Goal: Task Accomplishment & Management: Manage account settings

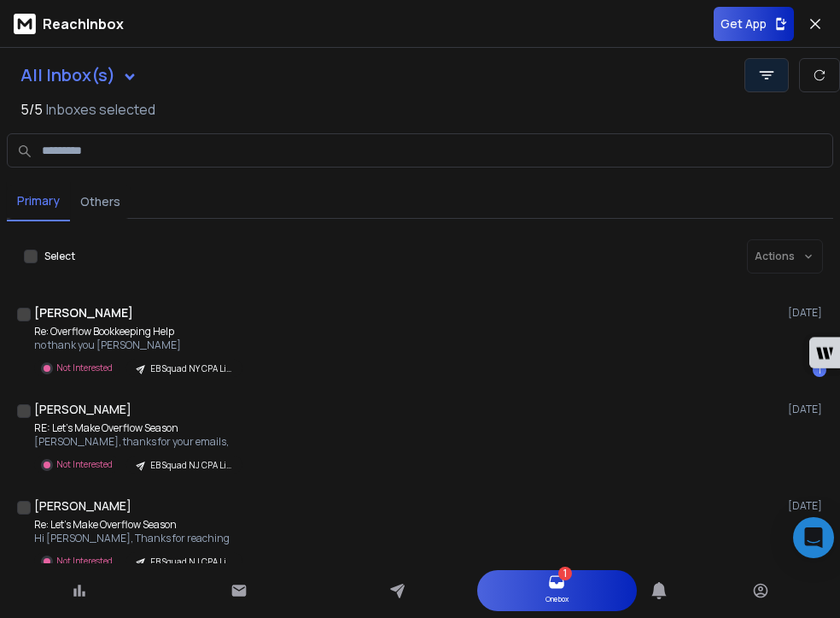
click at [758, 85] on button at bounding box center [767, 75] width 44 height 34
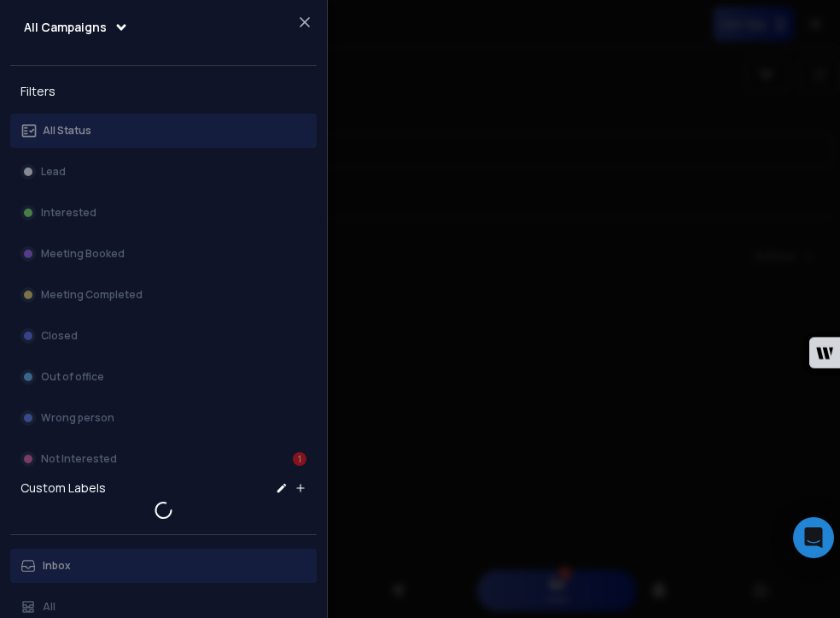
click at [164, 459] on div "All Campaigns All Campaigns Filters Filters All Status Lead Interested Meeting …" at bounding box center [163, 309] width 327 height 618
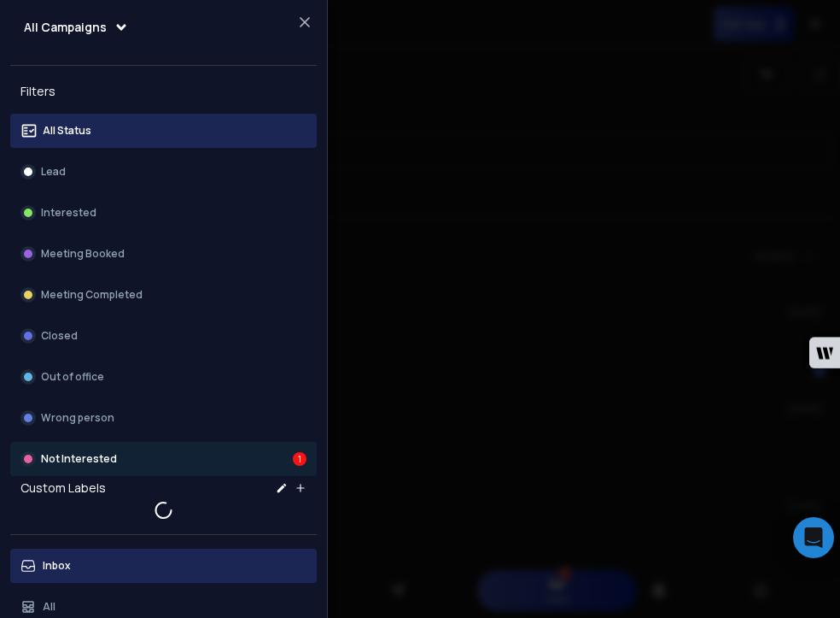
click at [143, 466] on button "Not Interested 1" at bounding box center [163, 459] width 307 height 34
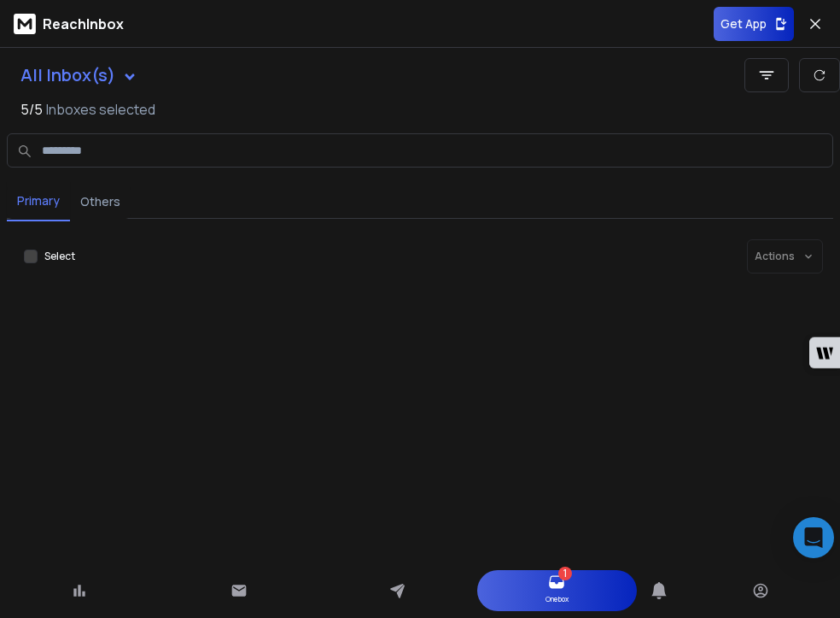
click at [585, 588] on div "1 Onebox" at bounding box center [556, 590] width 159 height 41
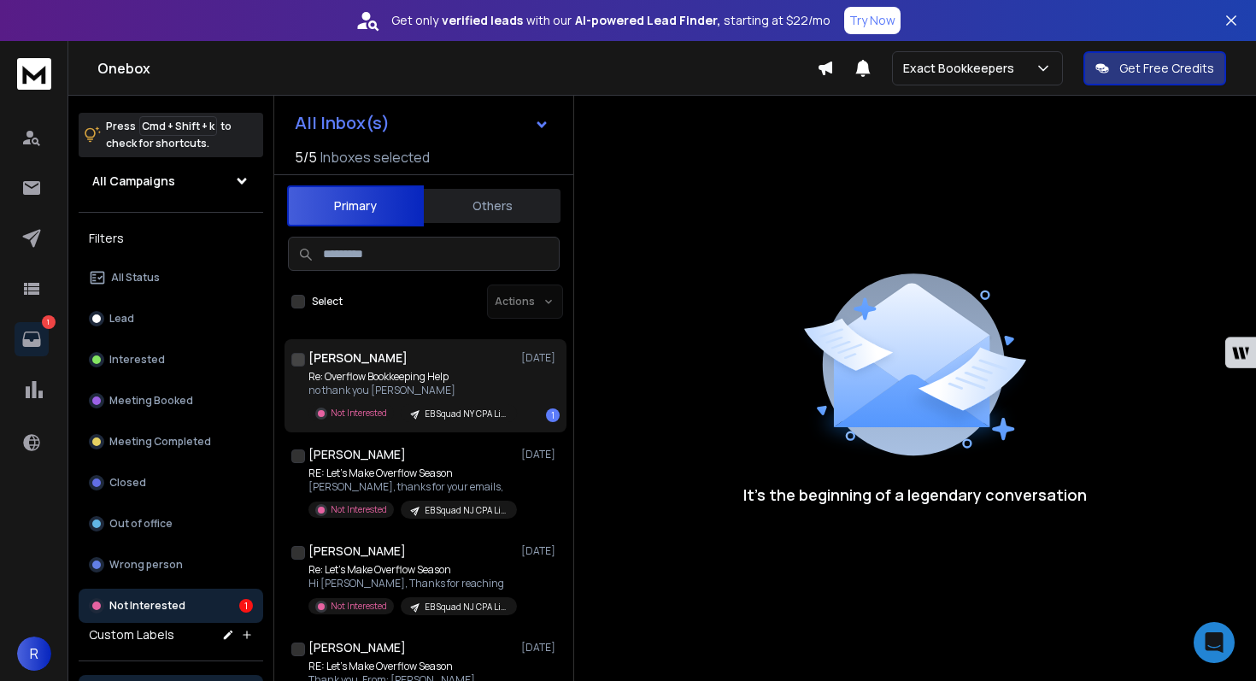
click at [425, 390] on p "no thank you [PERSON_NAME]" at bounding box center [410, 391] width 205 height 14
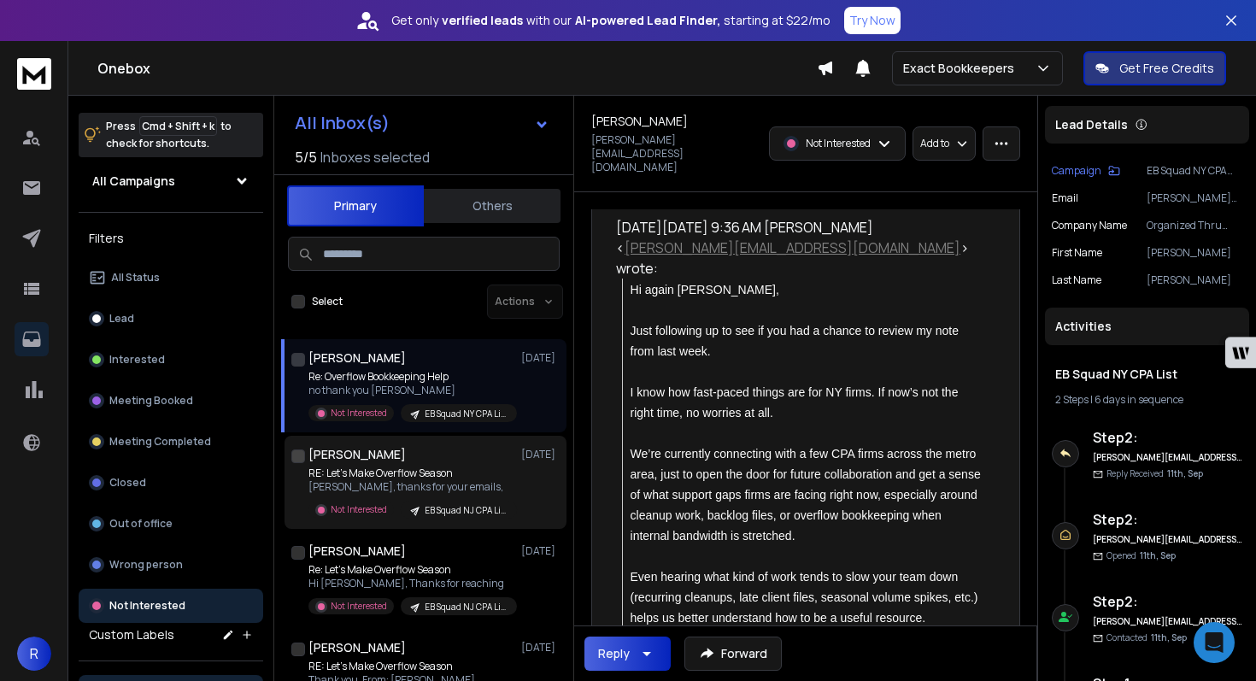
scroll to position [63, 0]
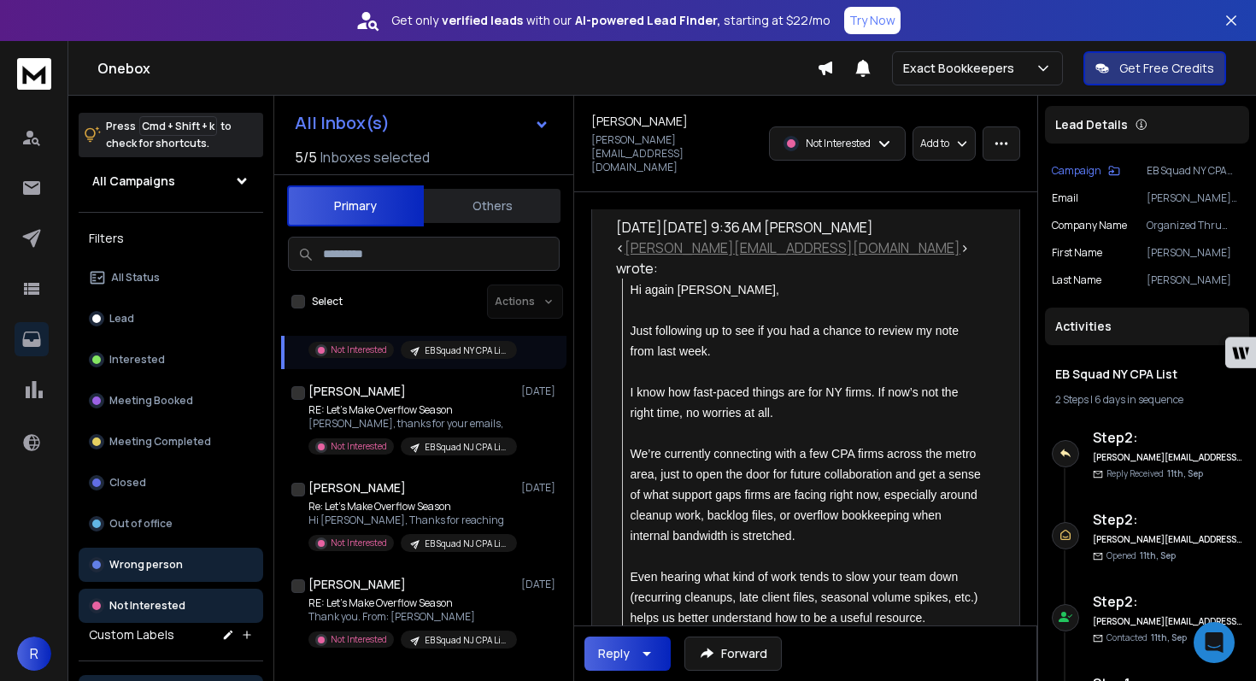
click at [125, 562] on p "Wrong person" at bounding box center [145, 565] width 73 height 14
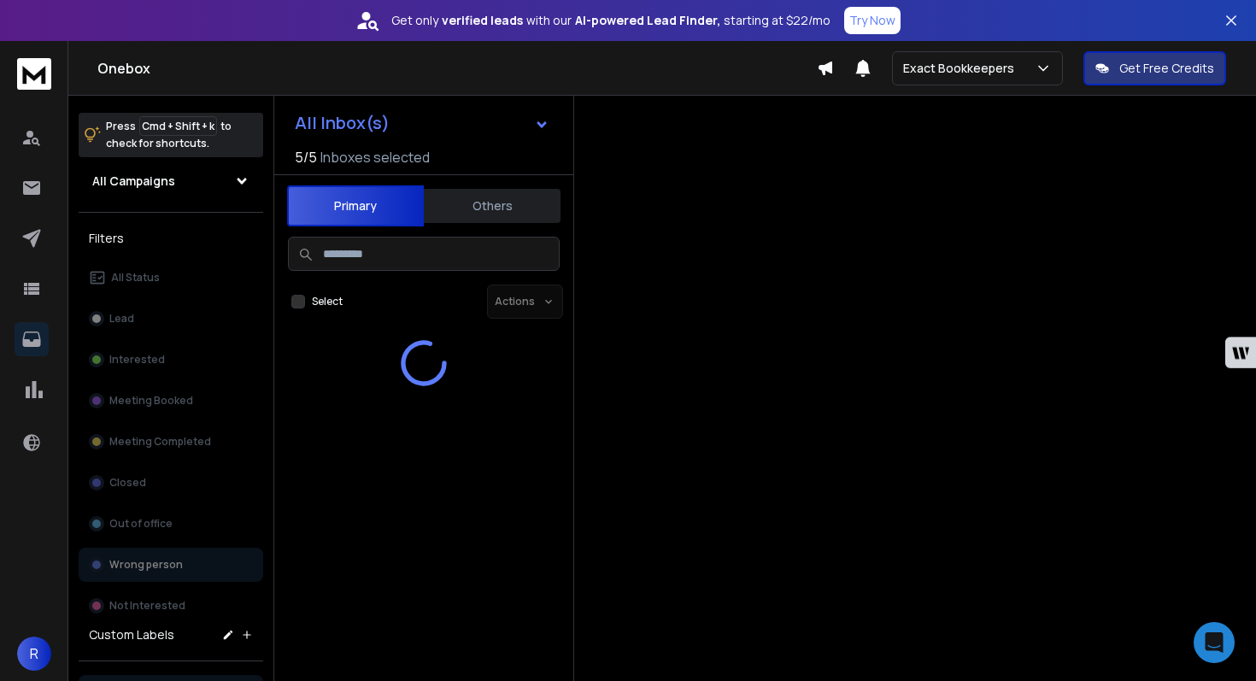
scroll to position [0, 0]
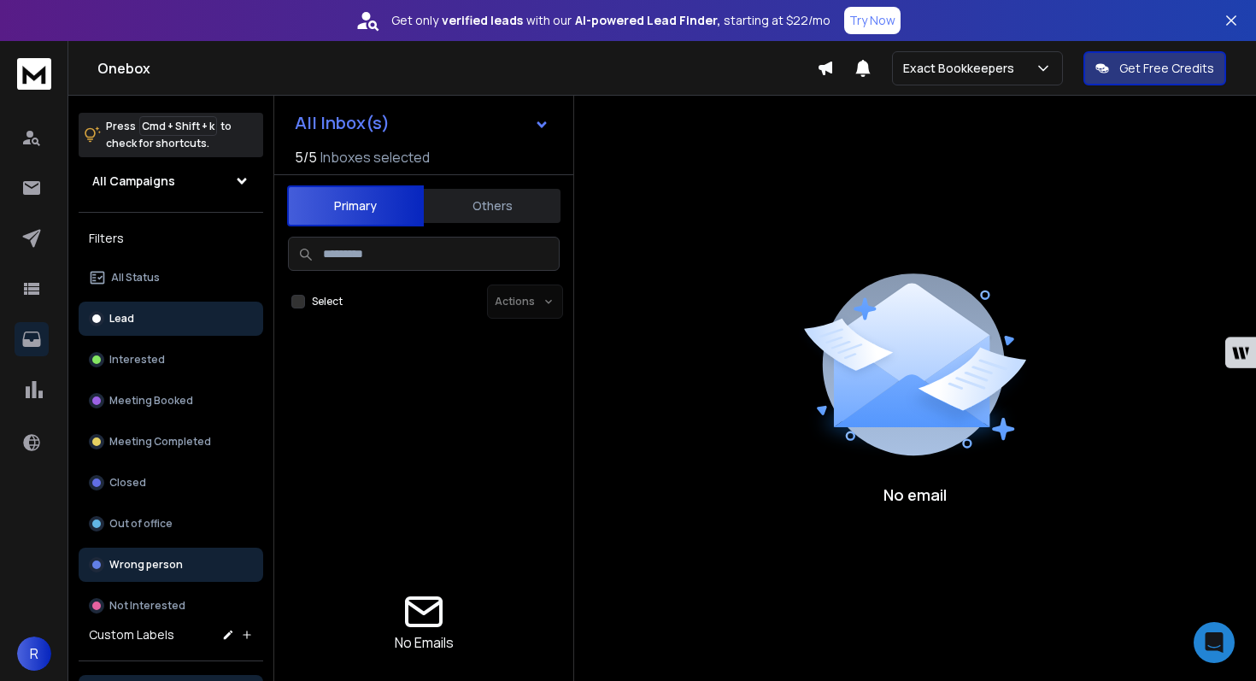
click at [162, 318] on button "Lead" at bounding box center [171, 319] width 184 height 34
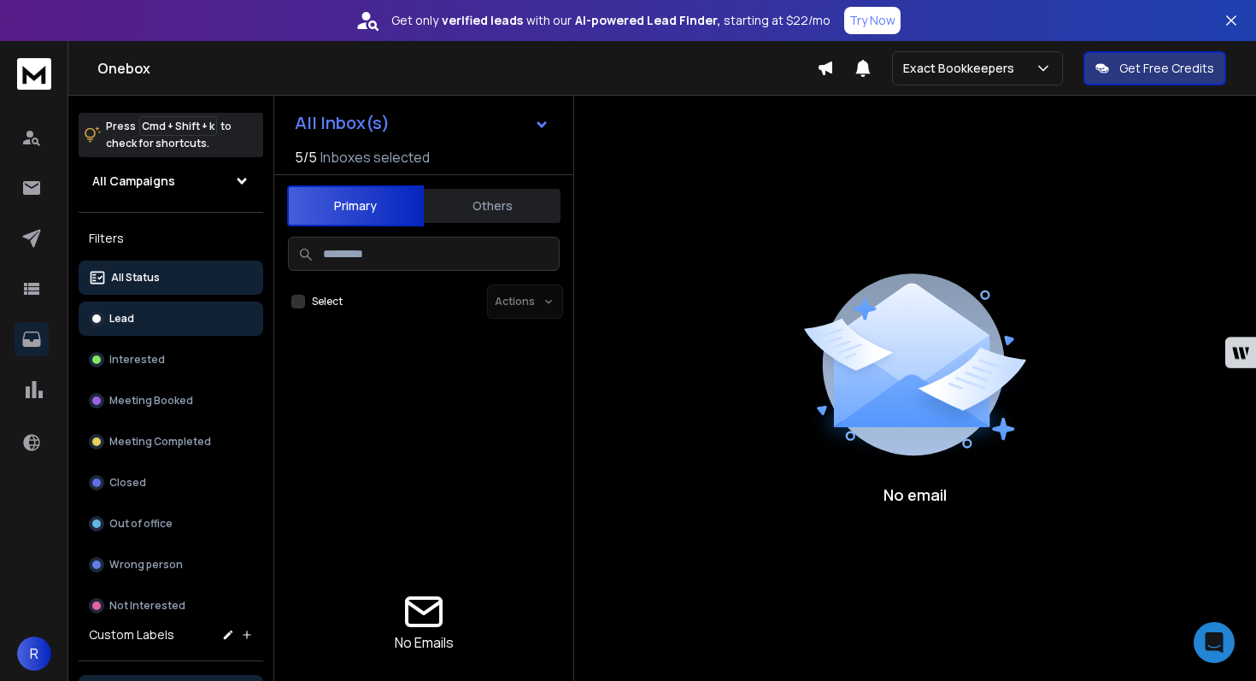
click at [166, 277] on button "All Status" at bounding box center [171, 278] width 184 height 34
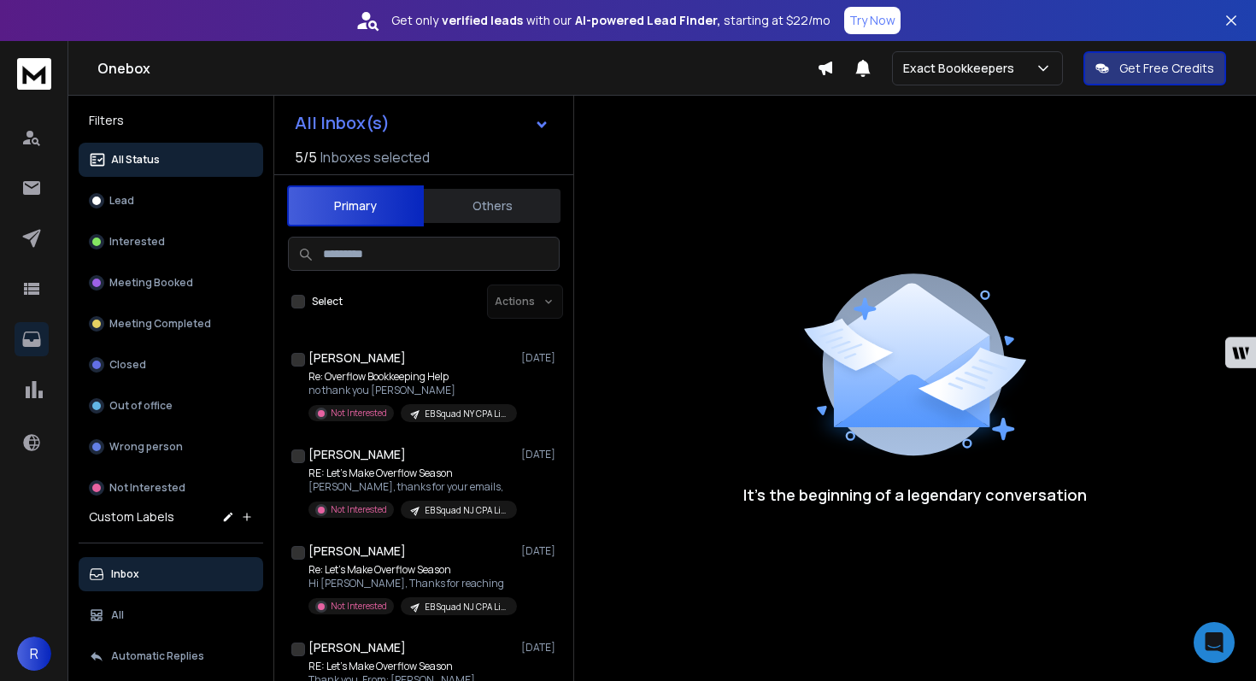
scroll to position [302, 0]
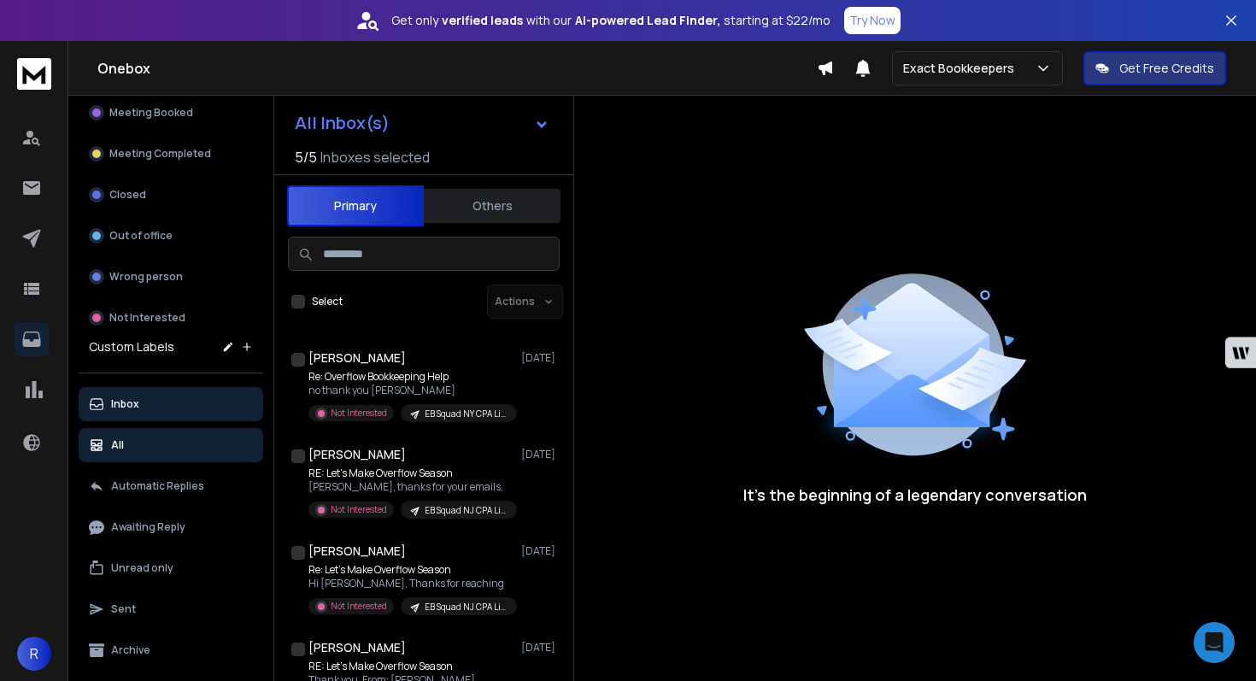
click at [166, 435] on button "All" at bounding box center [171, 445] width 184 height 34
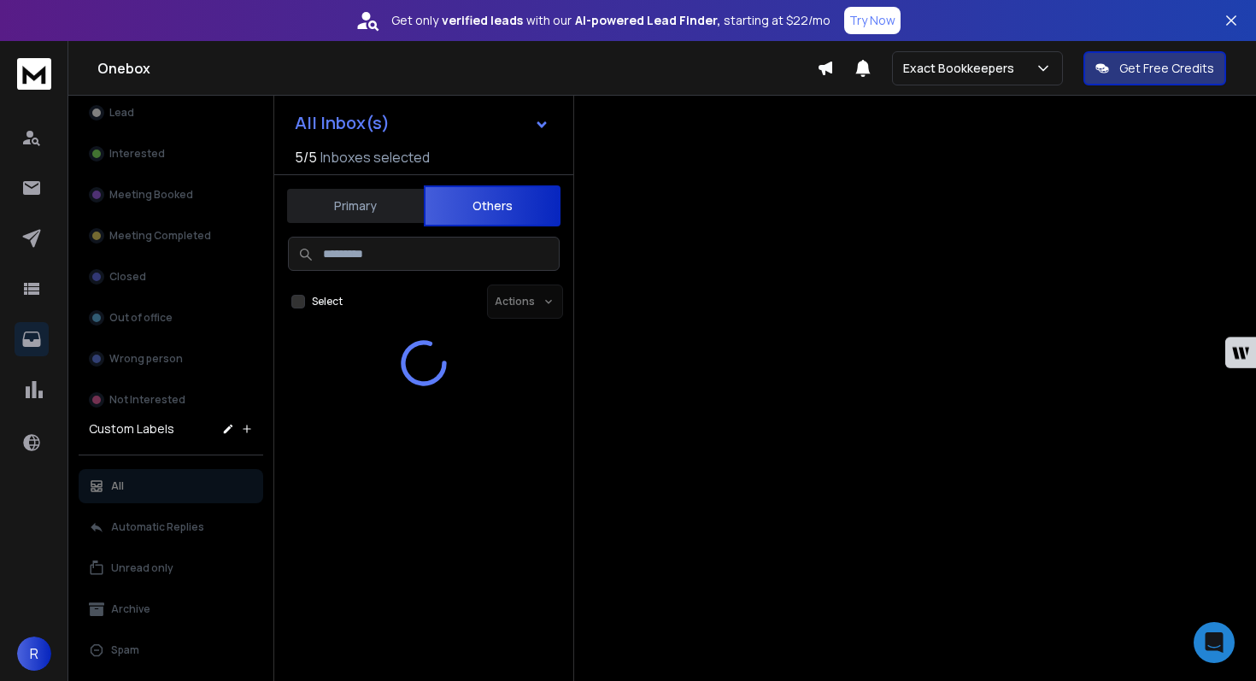
scroll to position [220, 0]
click at [465, 220] on button "Others" at bounding box center [492, 205] width 137 height 41
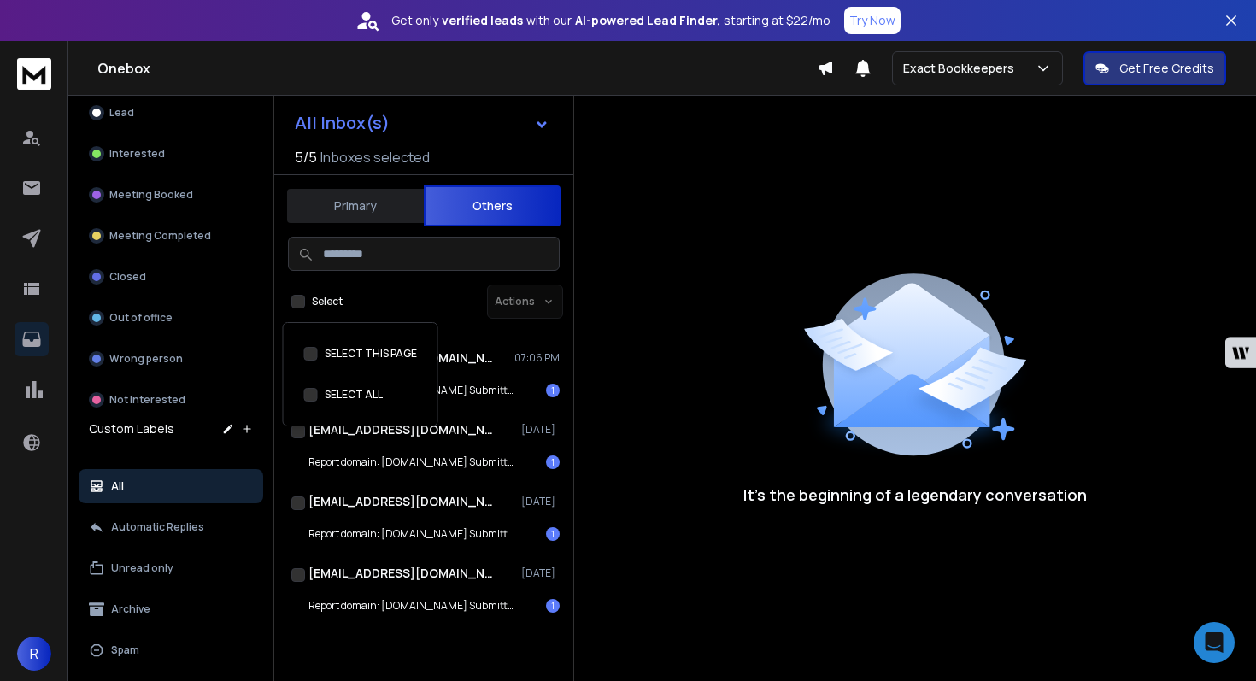
click at [299, 303] on button "SELECT THIS PAGE" at bounding box center [298, 302] width 14 height 14
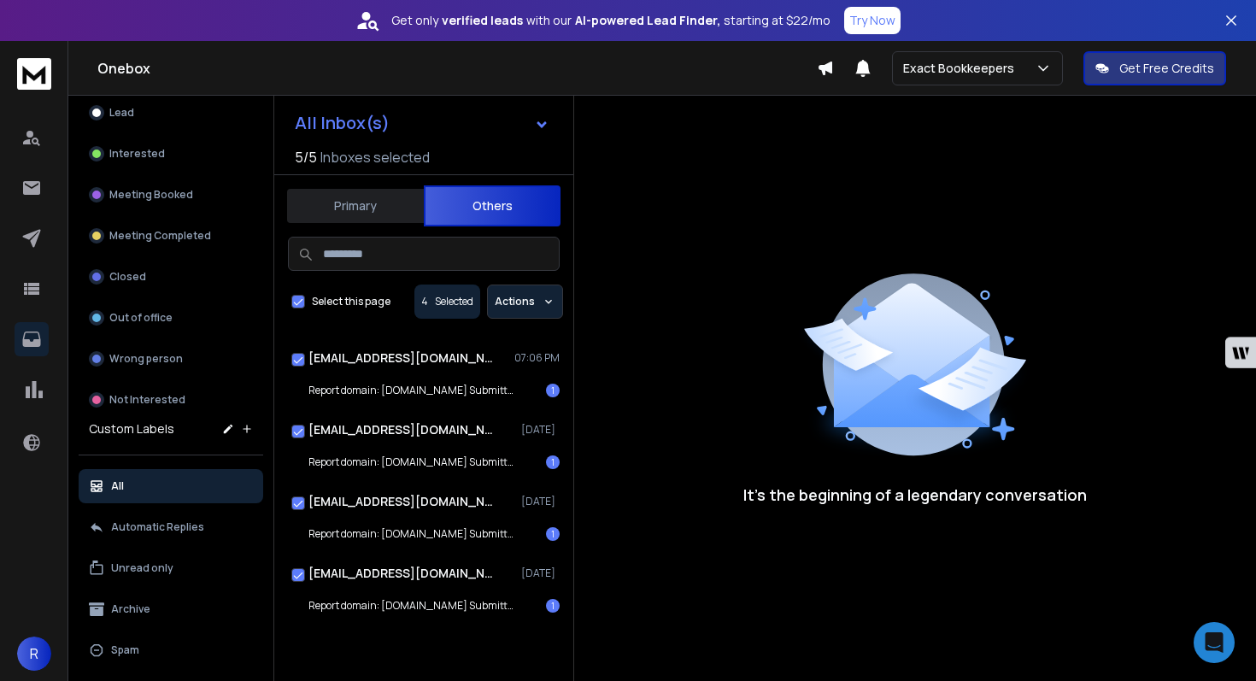
click at [510, 301] on p "Actions" at bounding box center [515, 302] width 40 height 14
click at [506, 336] on div "Delete email" at bounding box center [504, 339] width 94 height 17
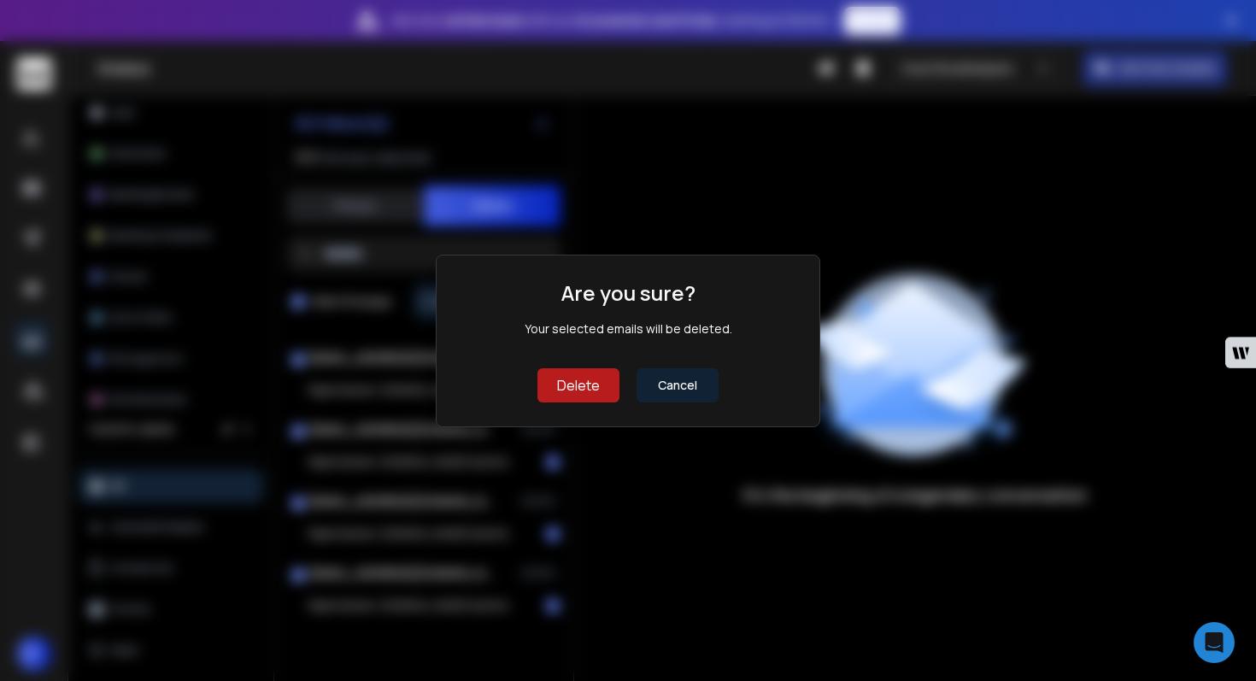
click at [557, 388] on button "Delete" at bounding box center [578, 385] width 82 height 34
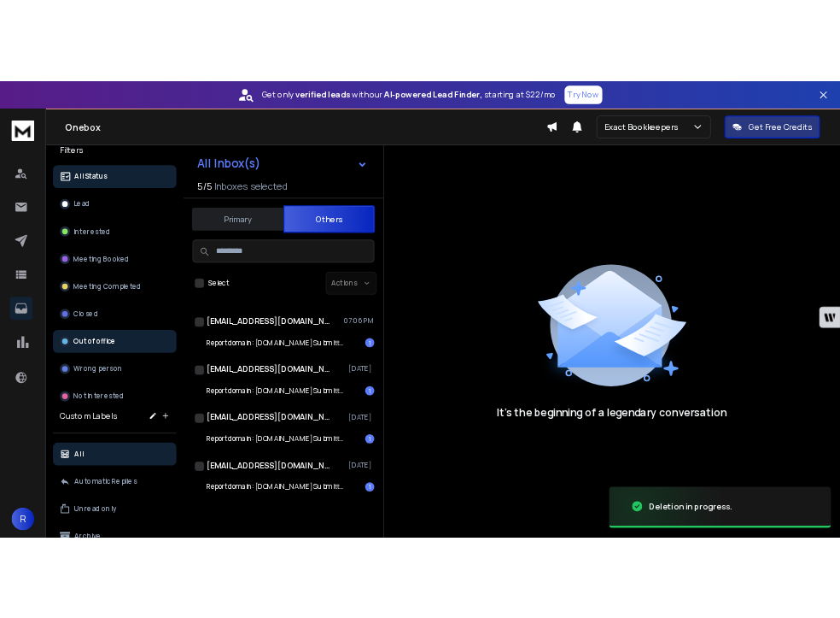
scroll to position [115, 0]
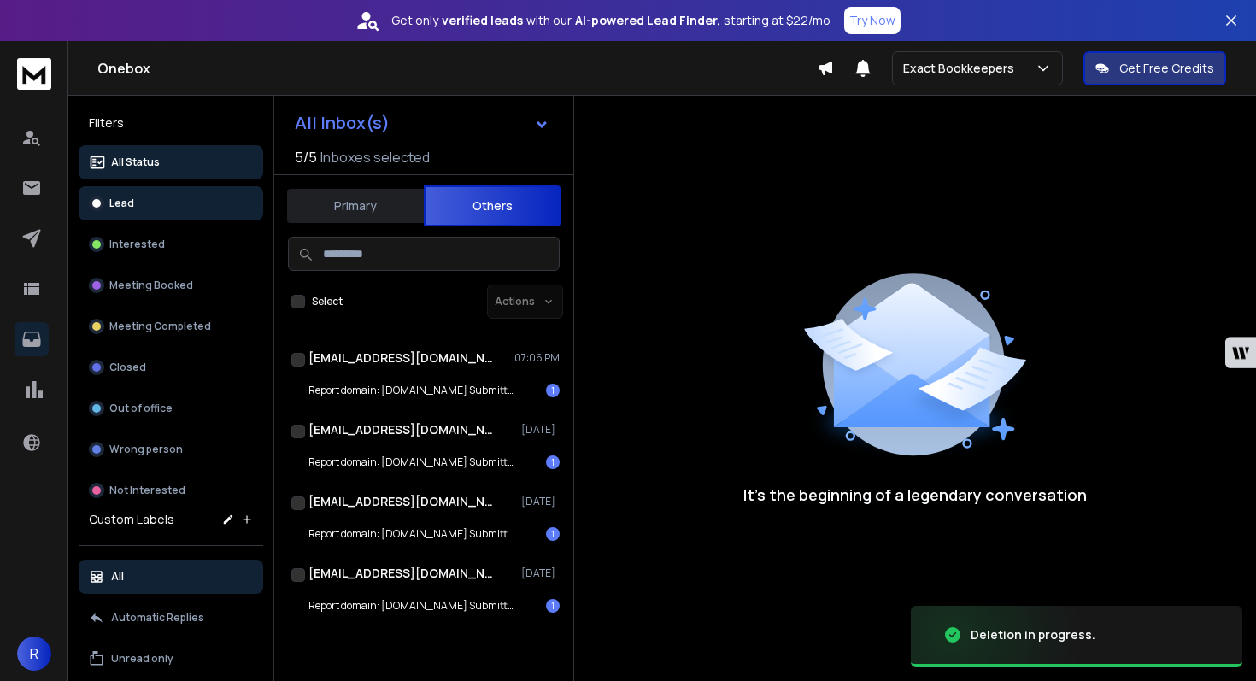
click at [163, 204] on button "Lead" at bounding box center [171, 203] width 184 height 34
